Goal: Task Accomplishment & Management: Manage account settings

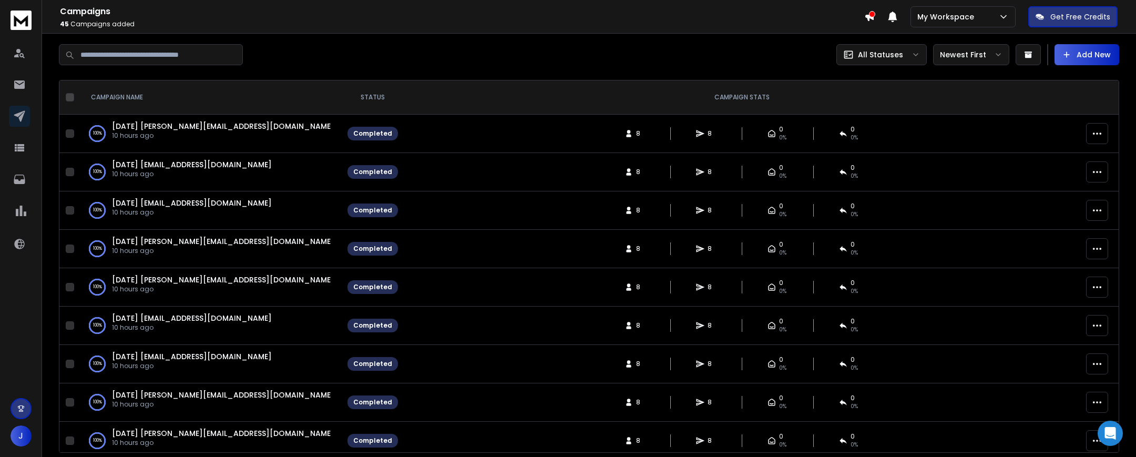
click at [68, 135] on button "button" at bounding box center [70, 133] width 8 height 8
click at [66, 173] on button "button" at bounding box center [70, 172] width 8 height 8
click at [70, 209] on button "button" at bounding box center [70, 210] width 8 height 8
click at [70, 247] on button "button" at bounding box center [70, 248] width 8 height 8
click at [72, 284] on button "button" at bounding box center [70, 287] width 8 height 8
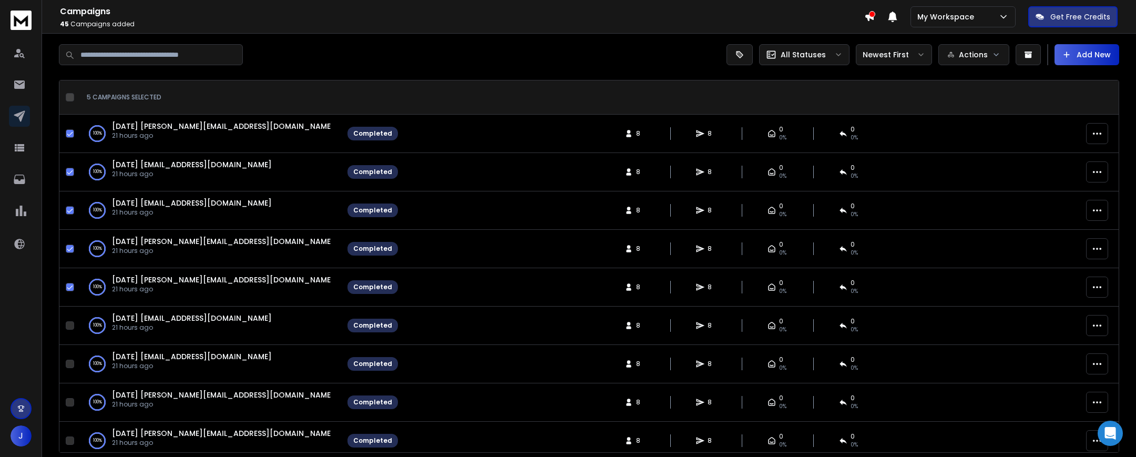
scroll to position [51, 0]
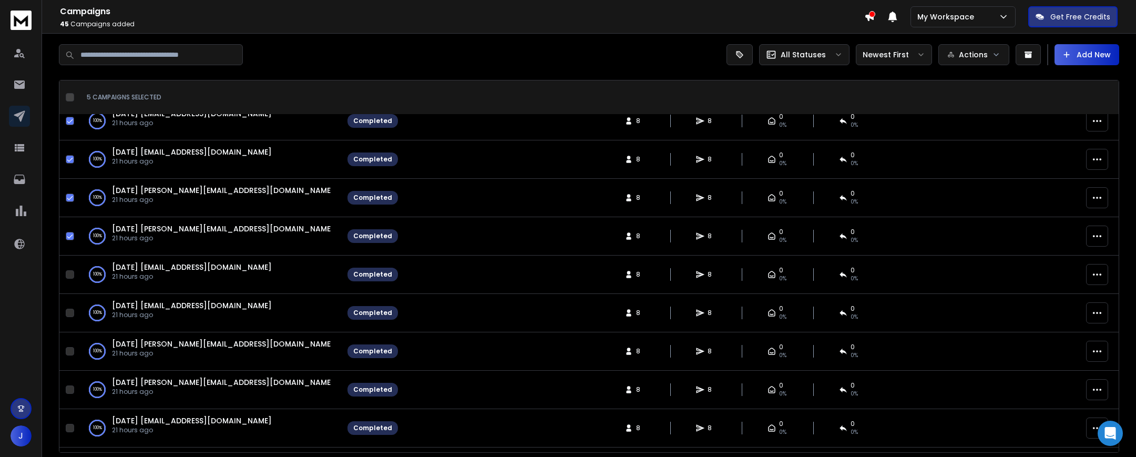
click at [72, 278] on button "button" at bounding box center [70, 274] width 8 height 8
click at [72, 313] on button "button" at bounding box center [70, 313] width 8 height 8
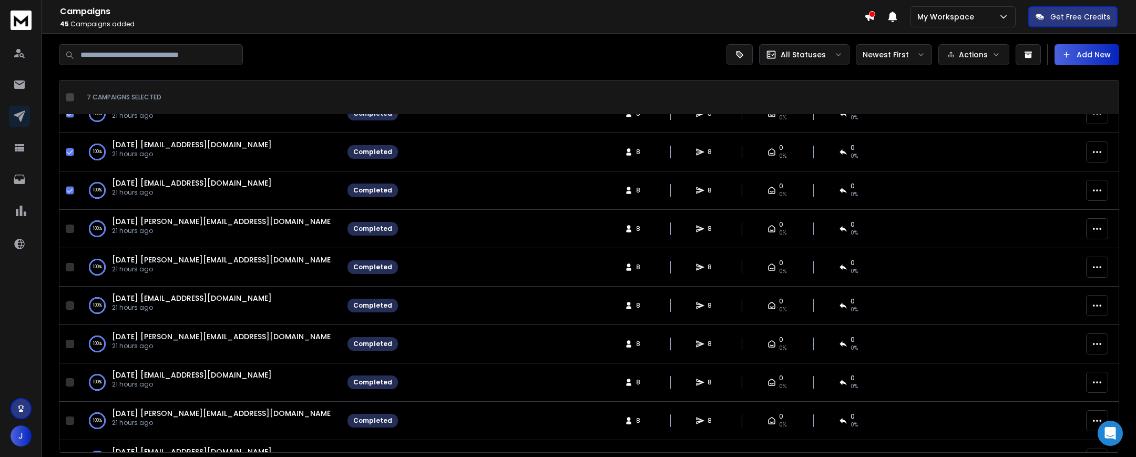
click at [68, 227] on button "button" at bounding box center [70, 228] width 8 height 8
click at [70, 267] on button "button" at bounding box center [70, 267] width 8 height 8
click at [72, 304] on button "button" at bounding box center [70, 305] width 8 height 8
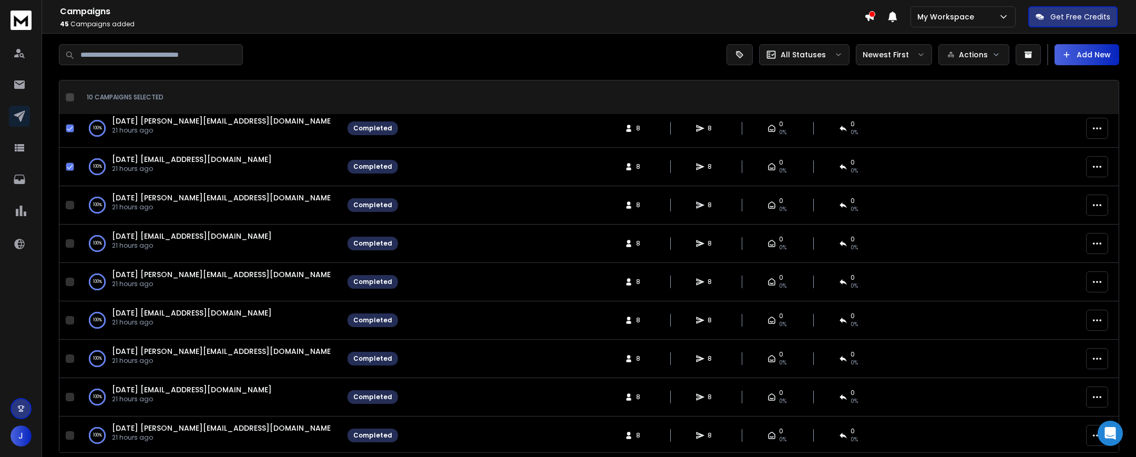
click at [70, 207] on button "button" at bounding box center [70, 205] width 8 height 8
click at [69, 244] on button "button" at bounding box center [70, 243] width 8 height 8
click at [71, 279] on button "button" at bounding box center [70, 282] width 8 height 8
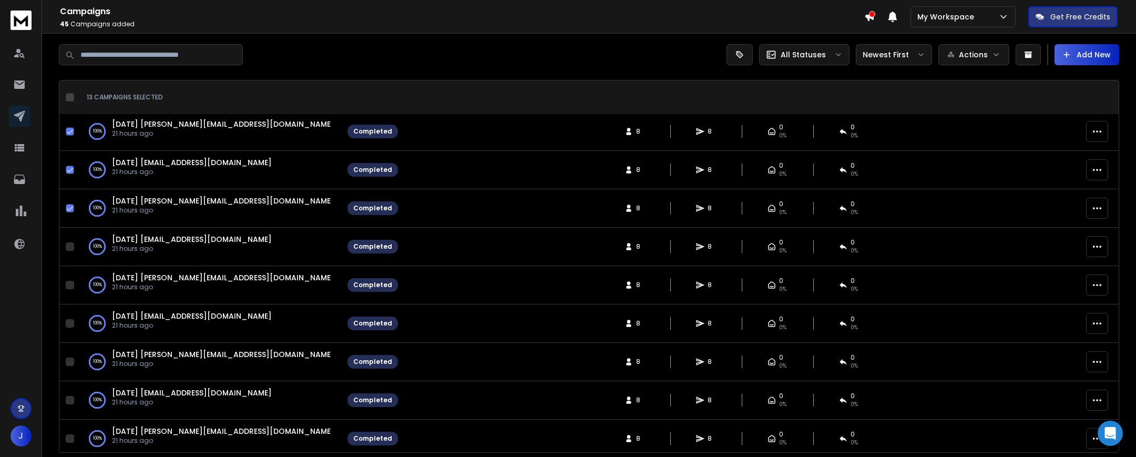
click at [72, 249] on button "button" at bounding box center [70, 246] width 8 height 8
click at [70, 283] on button "button" at bounding box center [70, 285] width 8 height 8
click at [72, 321] on button "button" at bounding box center [70, 323] width 8 height 8
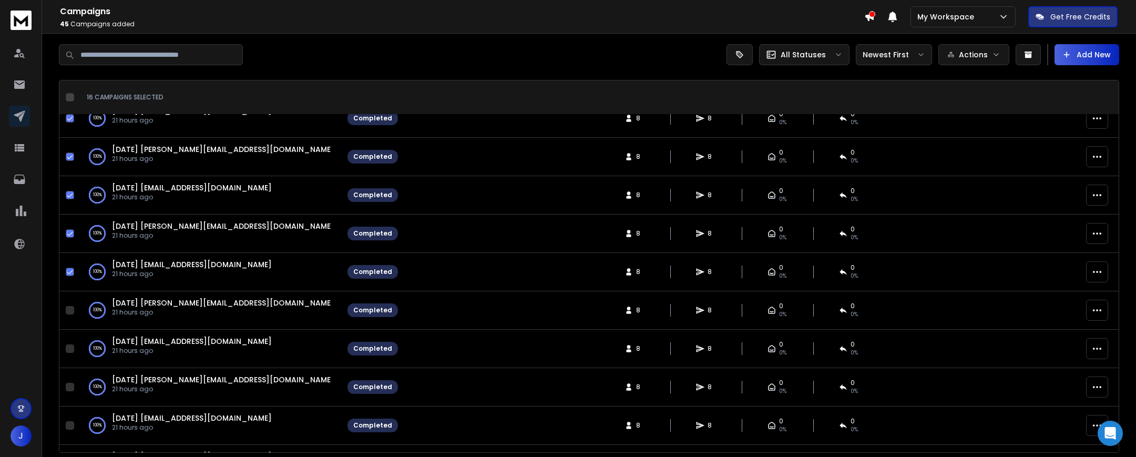
click at [75, 310] on div at bounding box center [72, 310] width 13 height 8
click at [73, 311] on button "button" at bounding box center [70, 310] width 8 height 8
click at [72, 344] on button "button" at bounding box center [70, 348] width 8 height 8
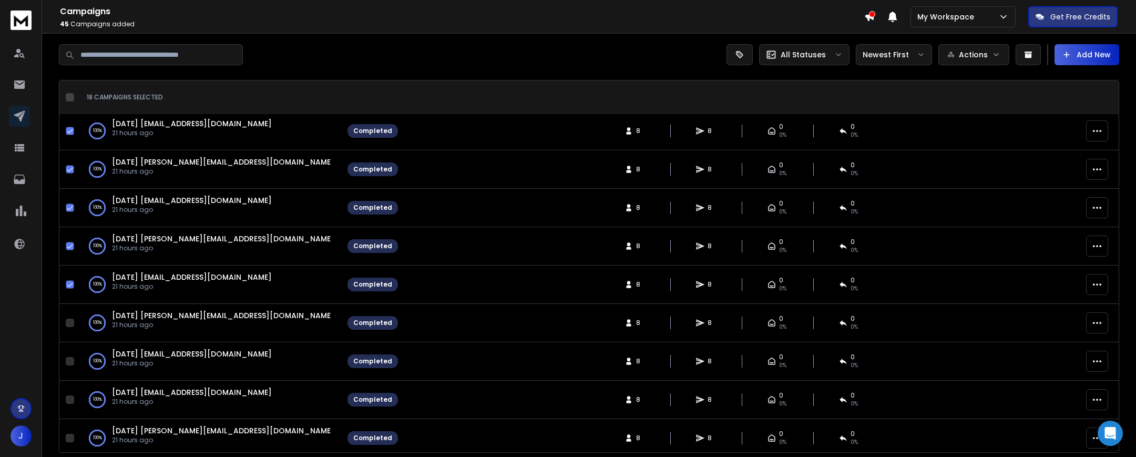
click at [68, 323] on button "button" at bounding box center [70, 323] width 8 height 8
click at [68, 359] on button "button" at bounding box center [70, 361] width 8 height 8
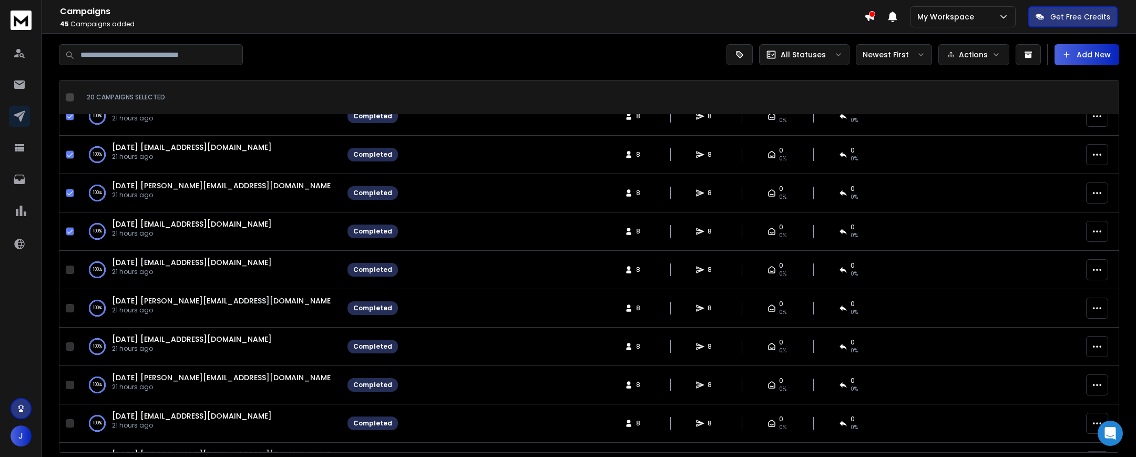
click at [72, 265] on button "button" at bounding box center [70, 269] width 8 height 8
click at [74, 305] on button "button" at bounding box center [70, 308] width 8 height 8
click at [70, 343] on button "button" at bounding box center [70, 346] width 8 height 8
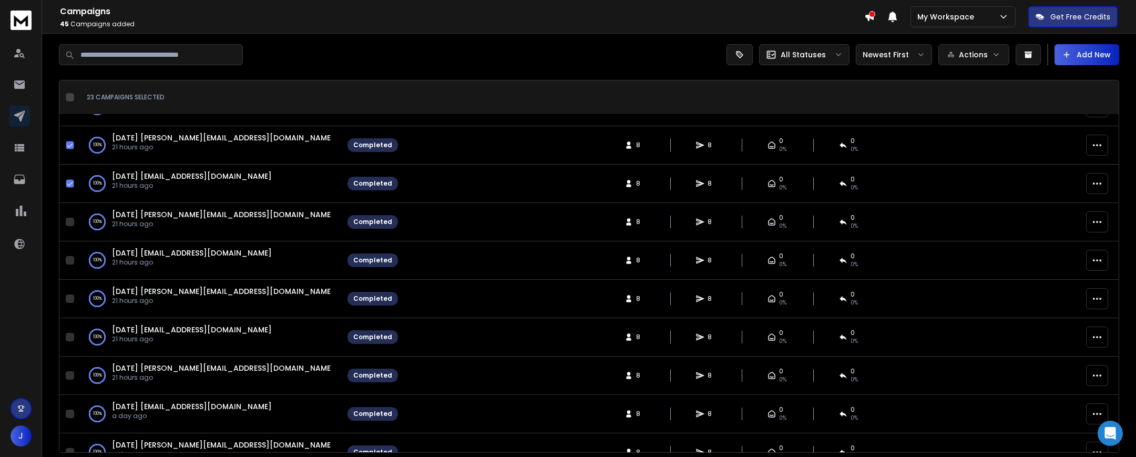
click at [70, 220] on button "button" at bounding box center [70, 222] width 8 height 8
click at [71, 261] on button "button" at bounding box center [70, 260] width 8 height 8
click at [69, 303] on td at bounding box center [68, 299] width 19 height 38
click at [71, 303] on td at bounding box center [68, 299] width 19 height 38
click at [68, 336] on button "button" at bounding box center [70, 337] width 8 height 8
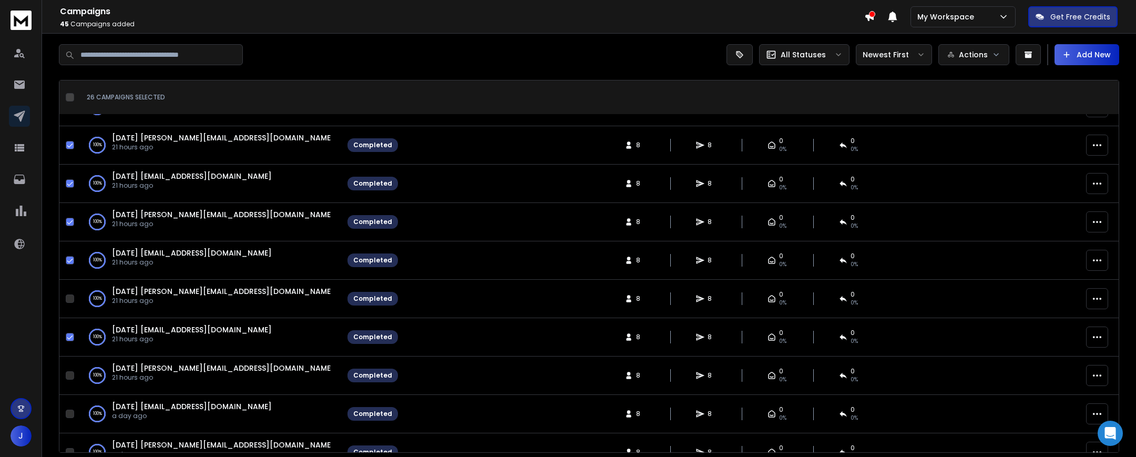
click at [66, 302] on button "button" at bounding box center [70, 298] width 8 height 8
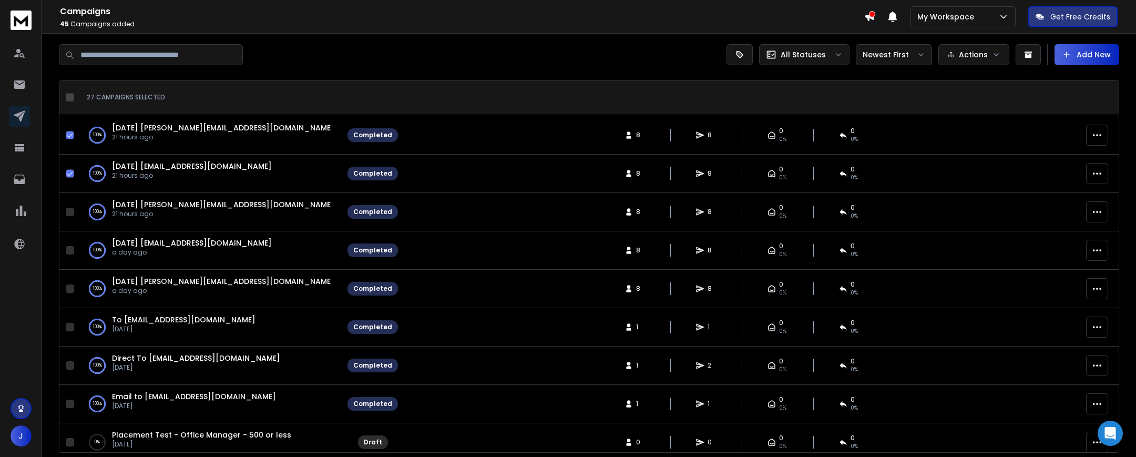
click at [68, 214] on button "button" at bounding box center [70, 212] width 8 height 8
click at [68, 253] on button "button" at bounding box center [70, 250] width 8 height 8
click at [68, 287] on button "button" at bounding box center [70, 288] width 8 height 8
click at [68, 326] on button "button" at bounding box center [70, 327] width 8 height 8
click at [68, 323] on button "button" at bounding box center [70, 327] width 8 height 8
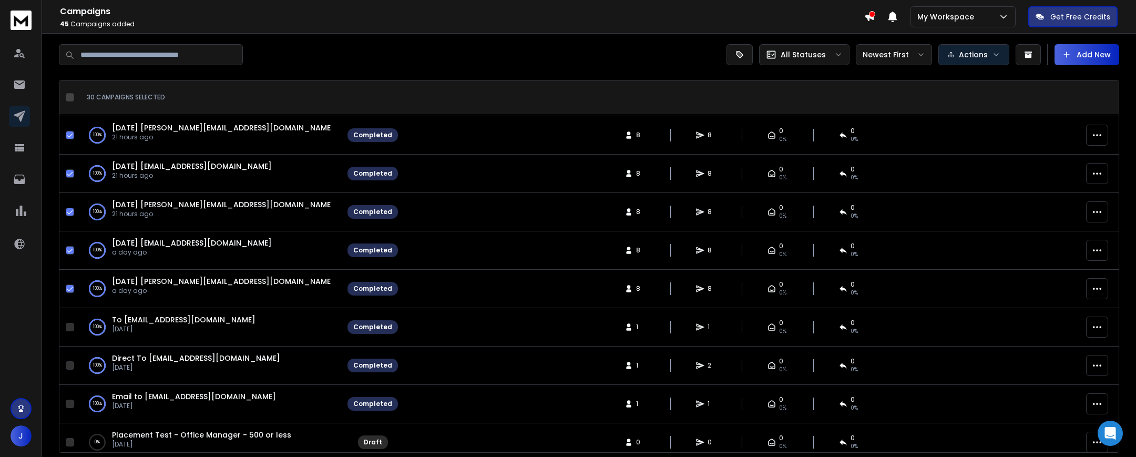
click at [718, 58] on button "Actions" at bounding box center [973, 54] width 71 height 21
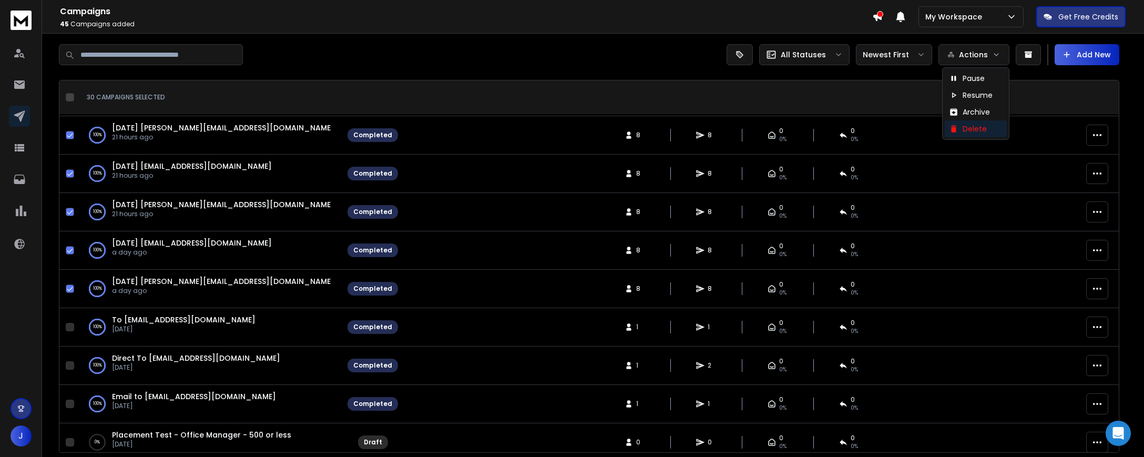
click at [718, 132] on icon at bounding box center [953, 128] width 9 height 9
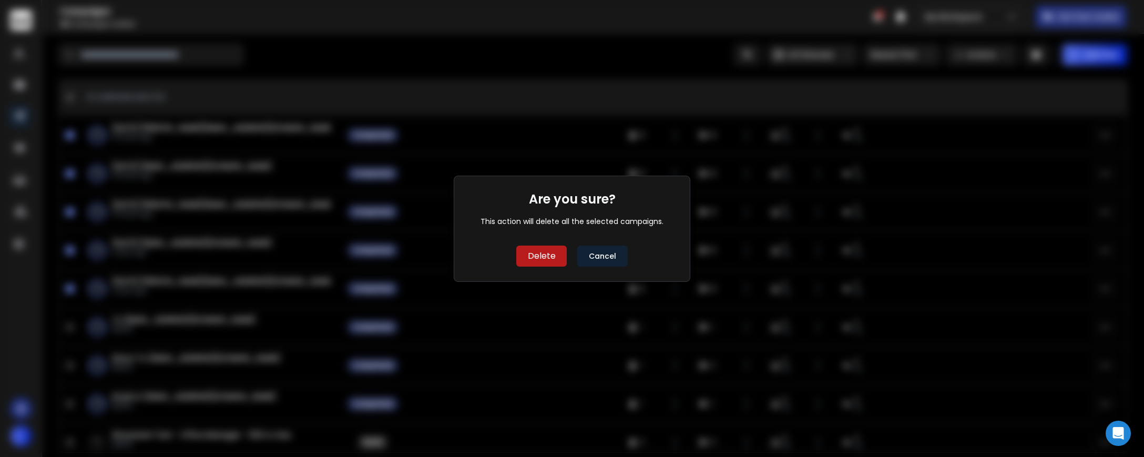
click at [551, 258] on p "delete" at bounding box center [542, 256] width 28 height 13
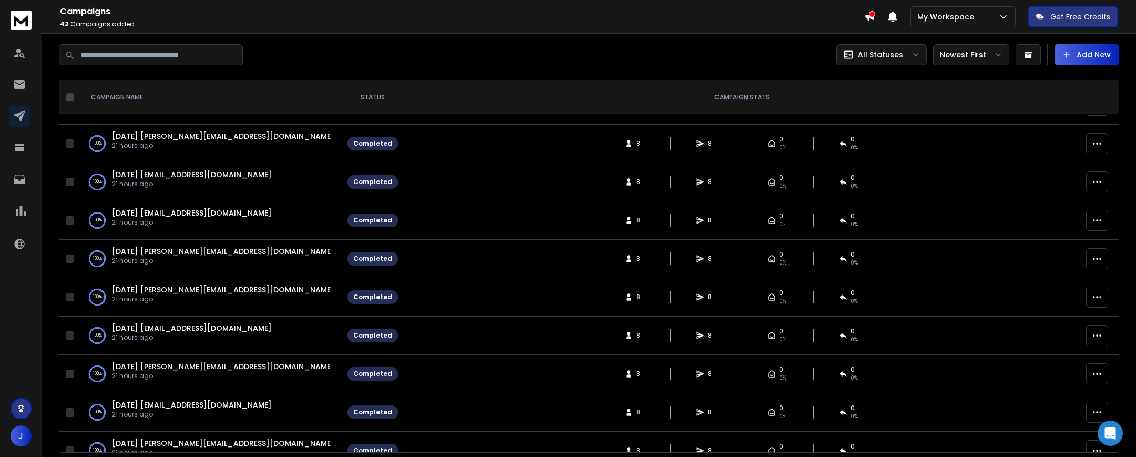
scroll to position [0, 0]
